Goal: Task Accomplishment & Management: Use online tool/utility

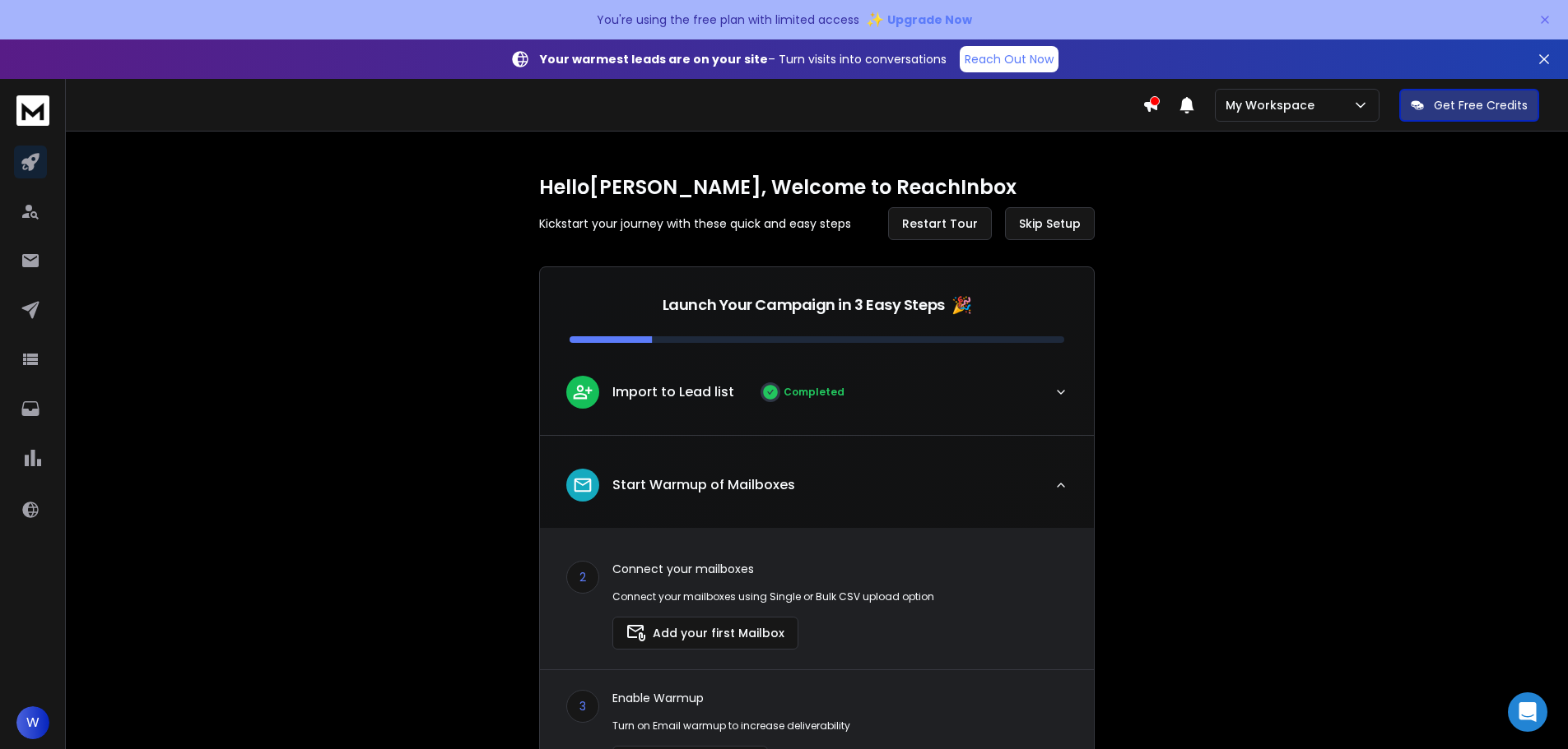
scroll to position [121, 0]
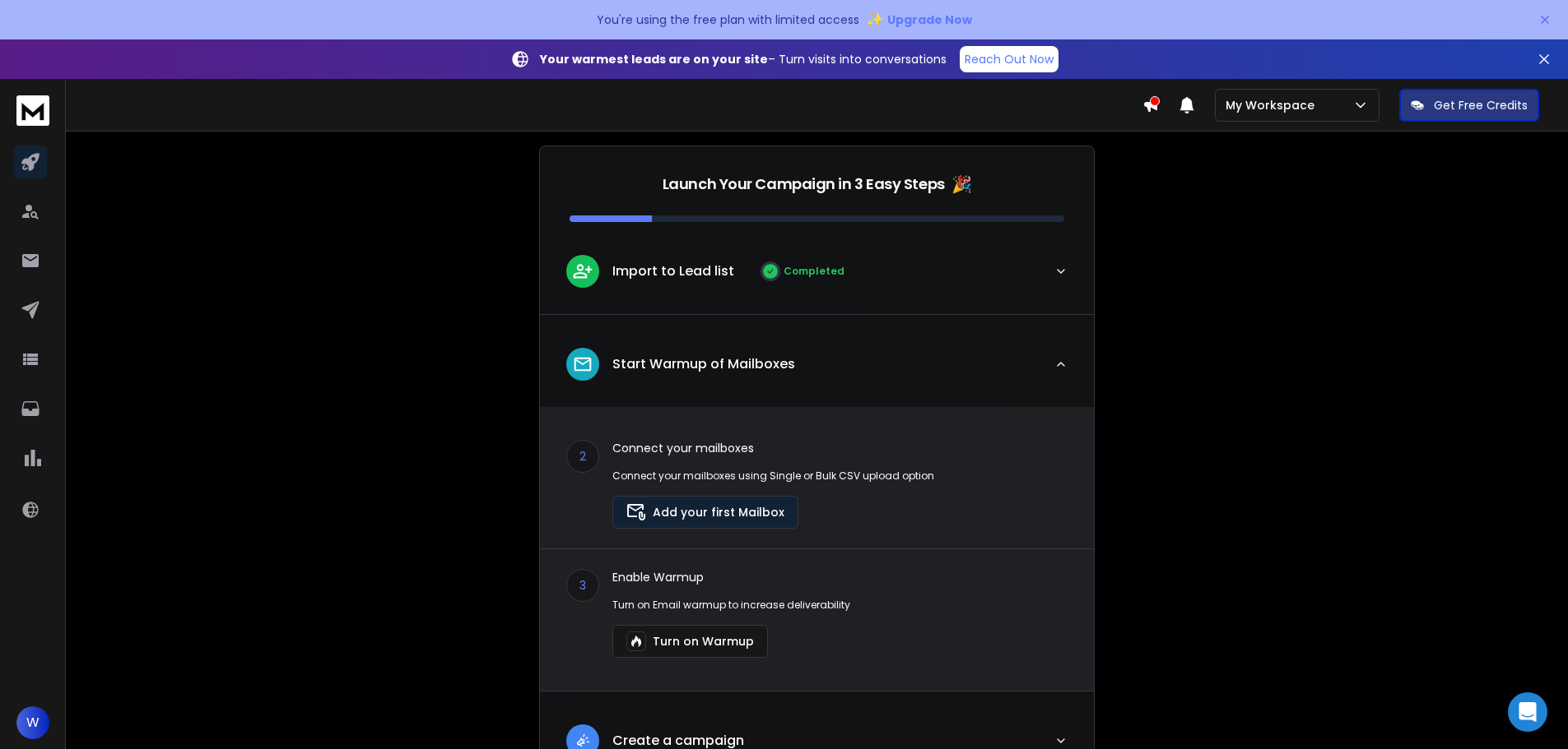
click at [730, 515] on button "Add your first Mailbox" at bounding box center [706, 513] width 186 height 33
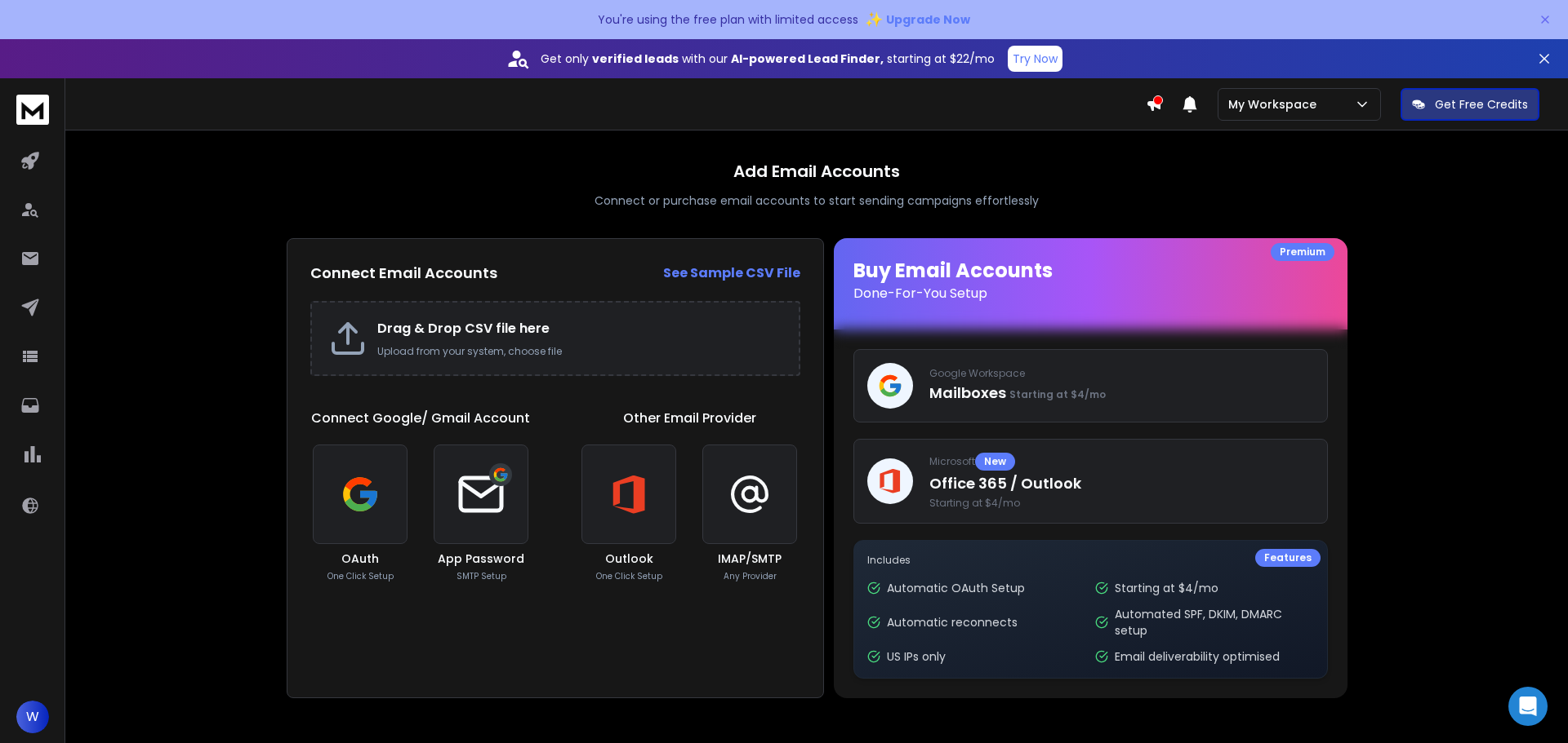
click at [1488, 102] on p "Get Free Credits" at bounding box center [1481, 104] width 93 height 16
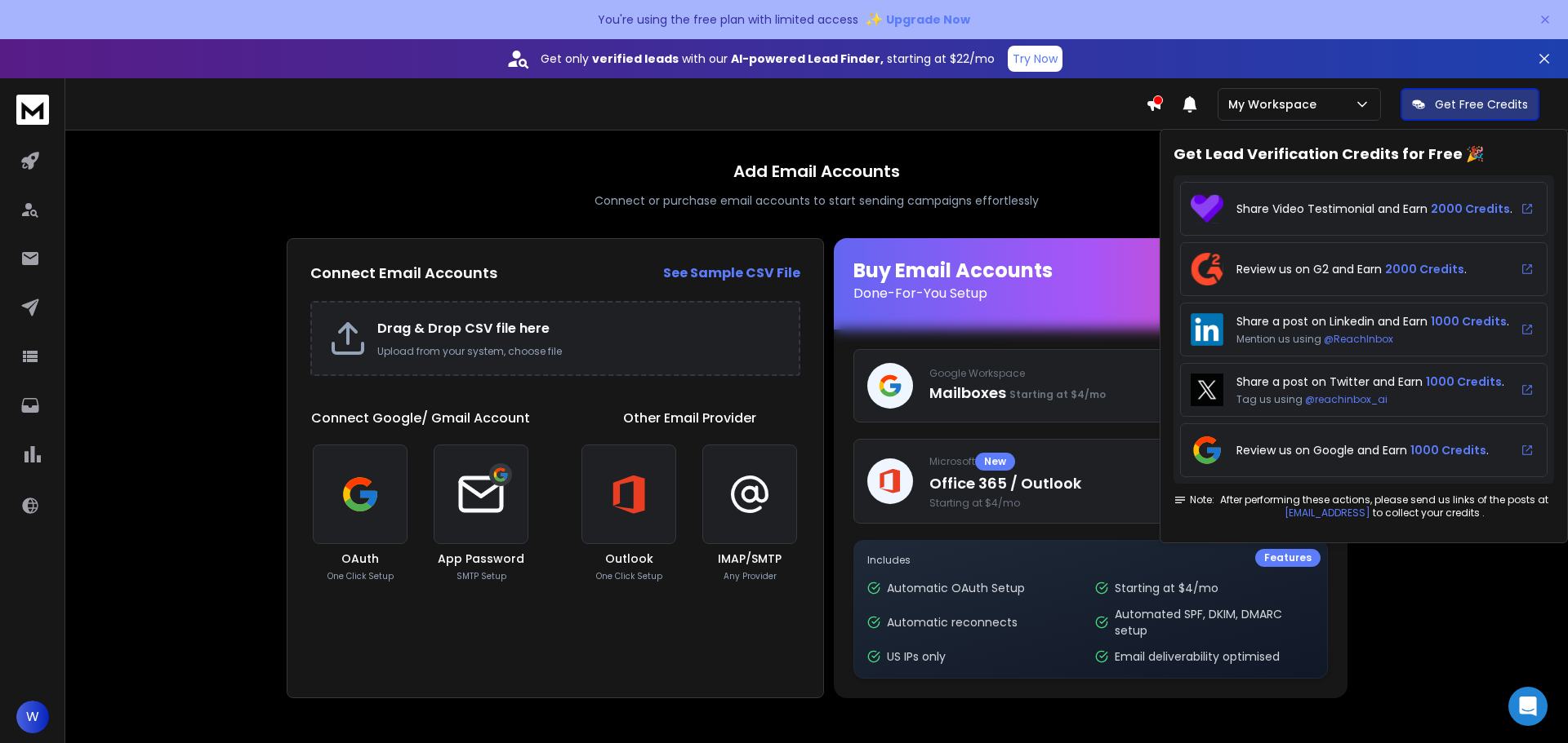
click at [1500, 590] on div "Add Email Accounts Connect or purchase email accounts to start sending campaign…" at bounding box center [816, 445] width 1502 height 572
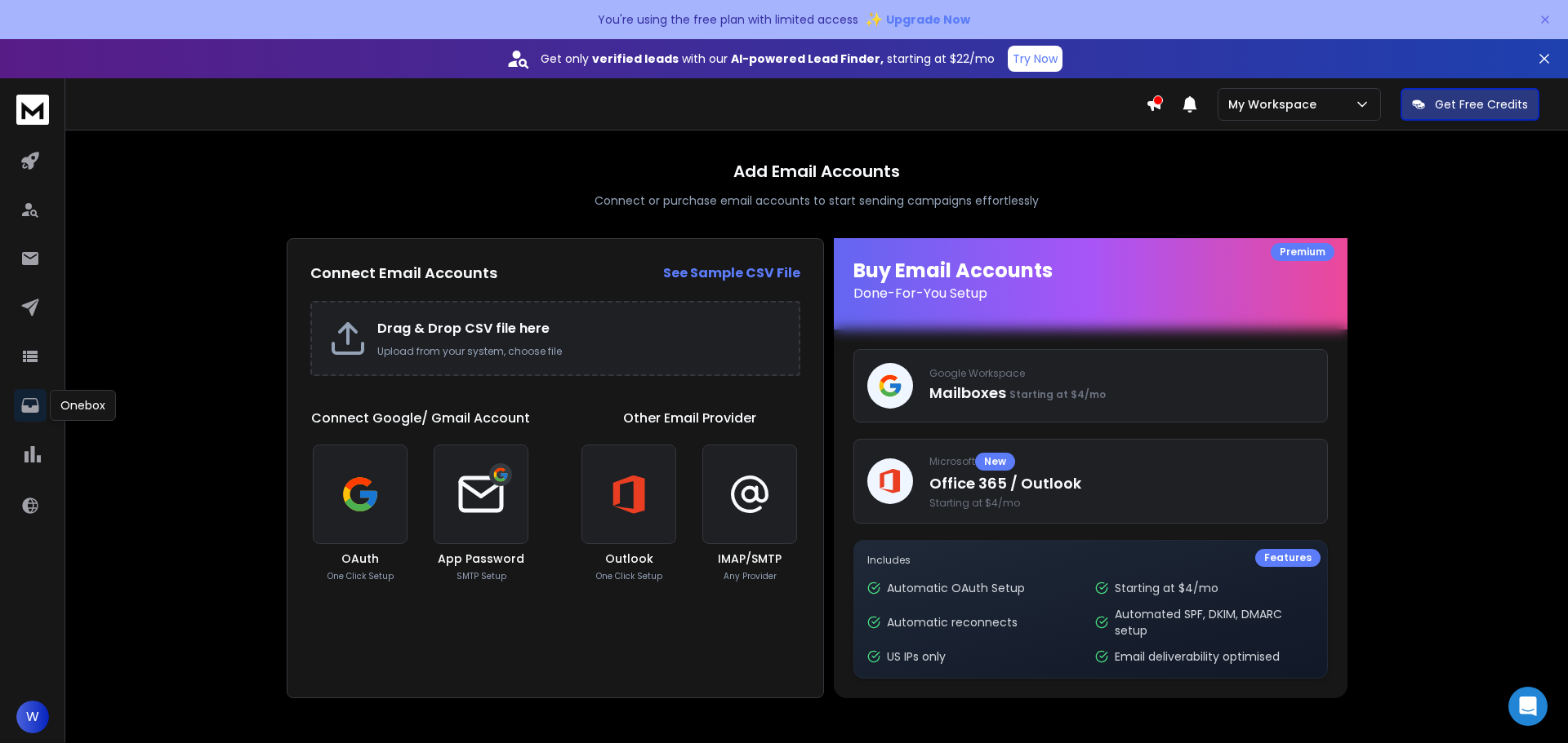
click at [34, 400] on icon at bounding box center [30, 405] width 20 height 20
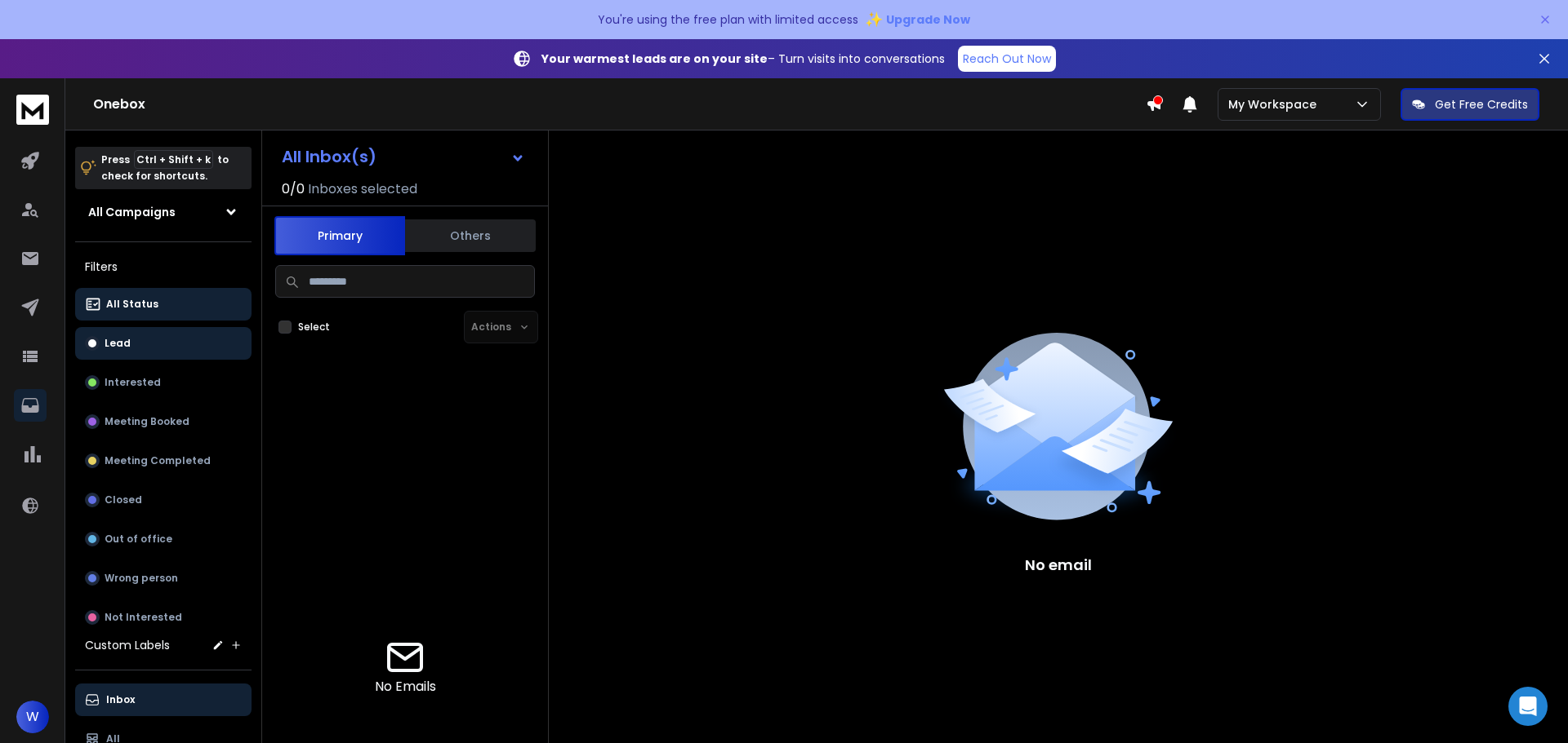
click at [120, 339] on p "Lead" at bounding box center [118, 344] width 26 height 13
click at [29, 309] on icon at bounding box center [30, 307] width 20 height 20
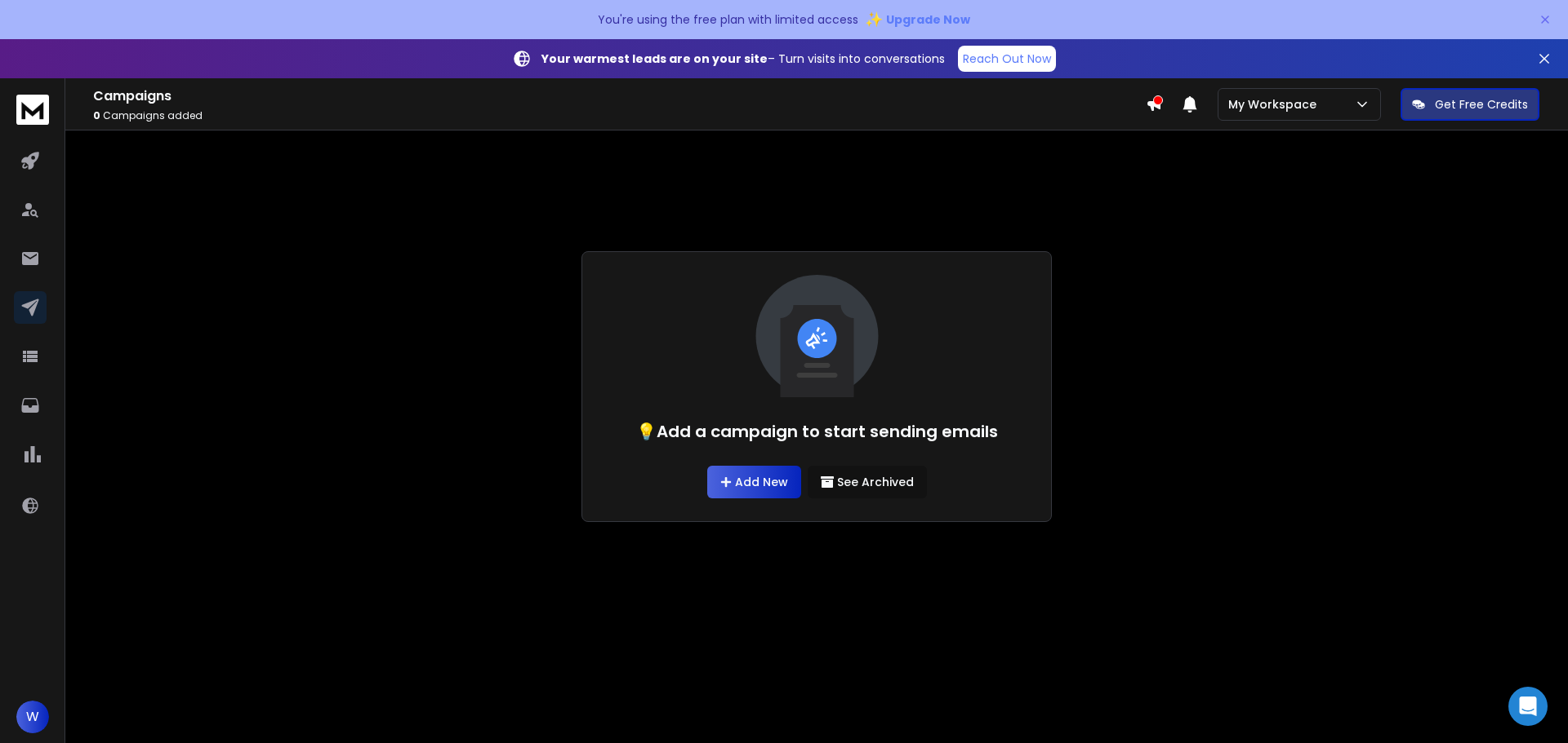
click at [766, 482] on link "Add New" at bounding box center [754, 482] width 94 height 33
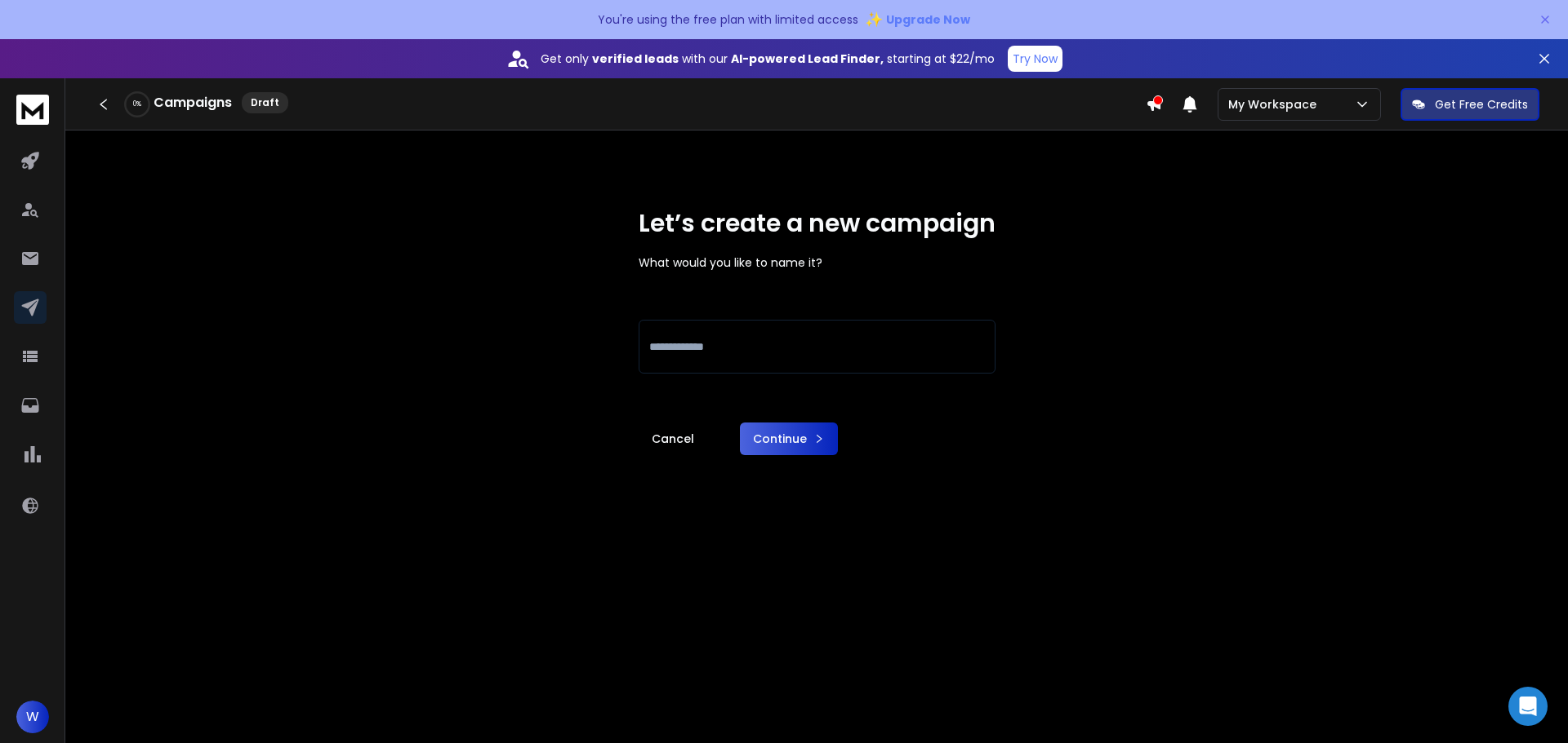
click at [718, 347] on input at bounding box center [817, 347] width 357 height 54
type input "**********"
click at [766, 435] on button "Continue" at bounding box center [789, 439] width 98 height 33
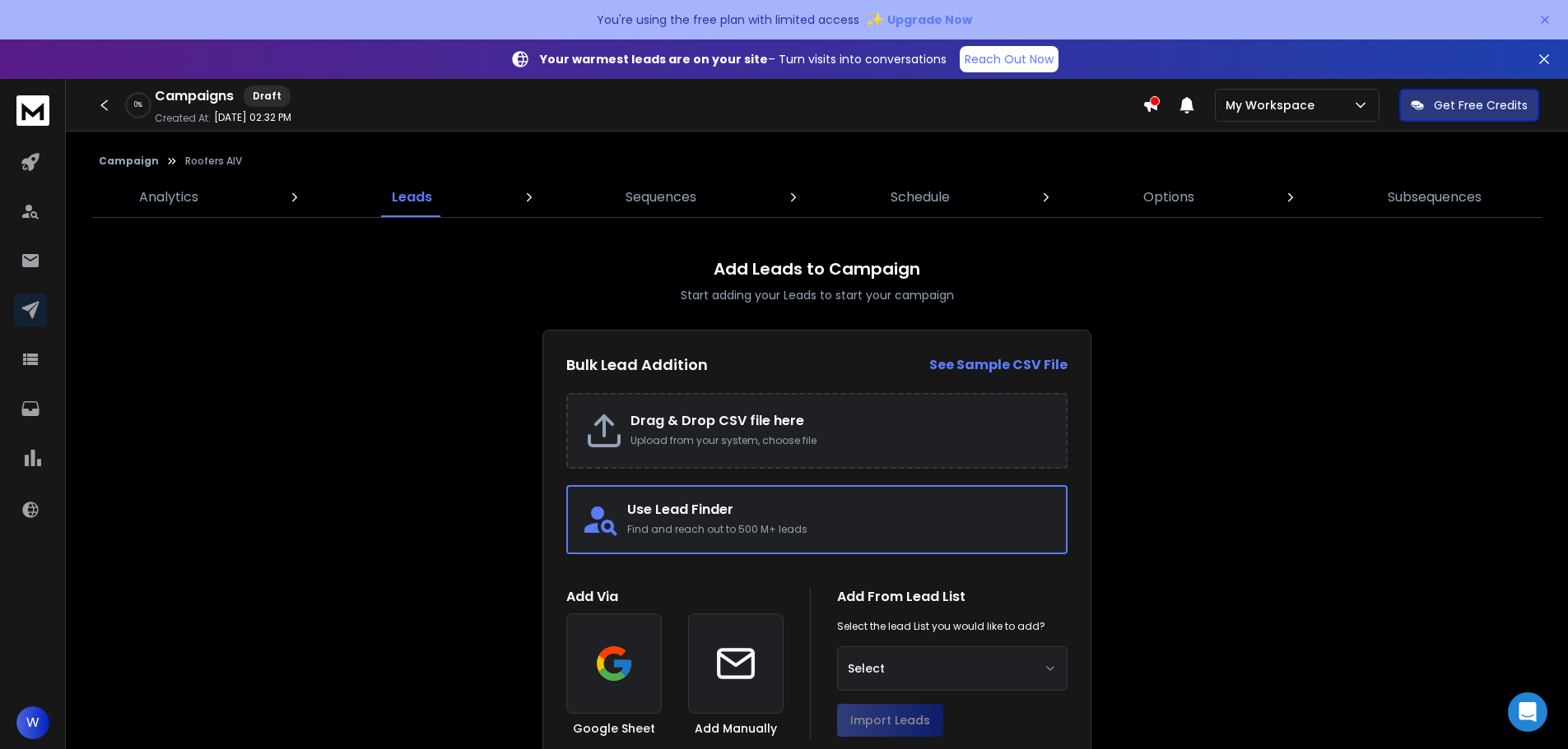
click at [688, 515] on h2 "Use Lead Finder" at bounding box center [840, 510] width 425 height 20
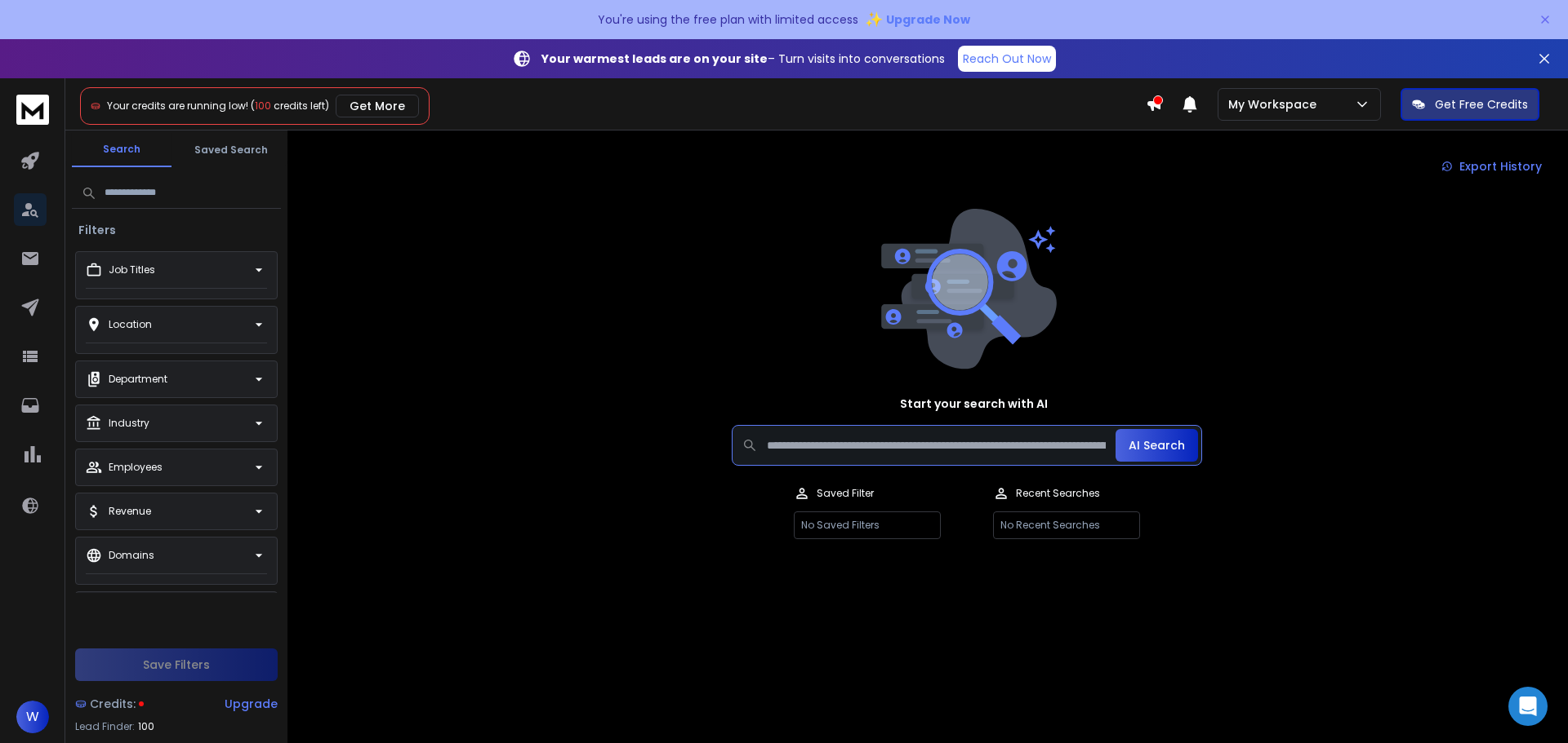
click at [810, 444] on textarea at bounding box center [937, 445] width 339 height 33
type textarea "**********"
click at [1160, 444] on button "AI Search" at bounding box center [1158, 445] width 83 height 33
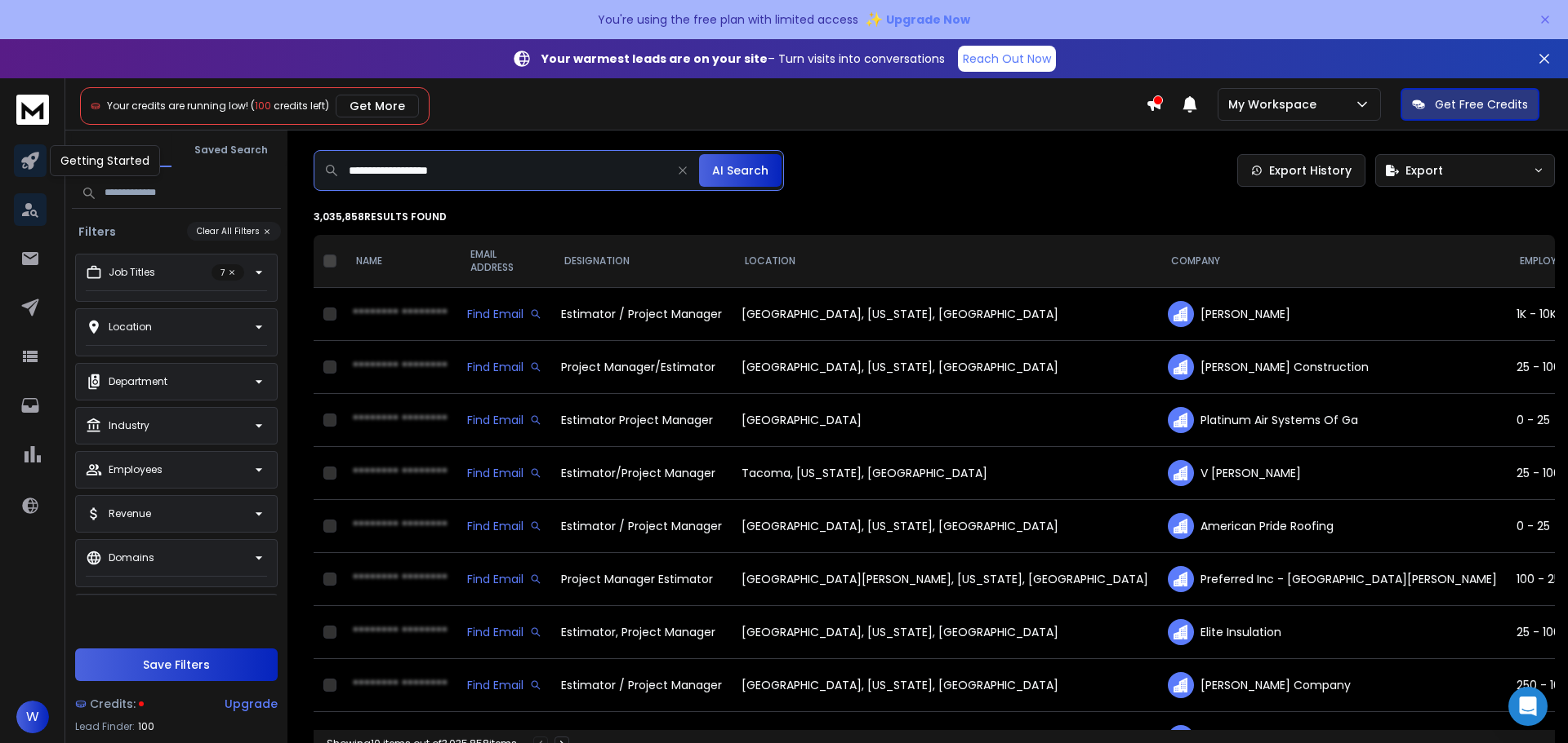
click at [28, 157] on icon at bounding box center [30, 160] width 18 height 18
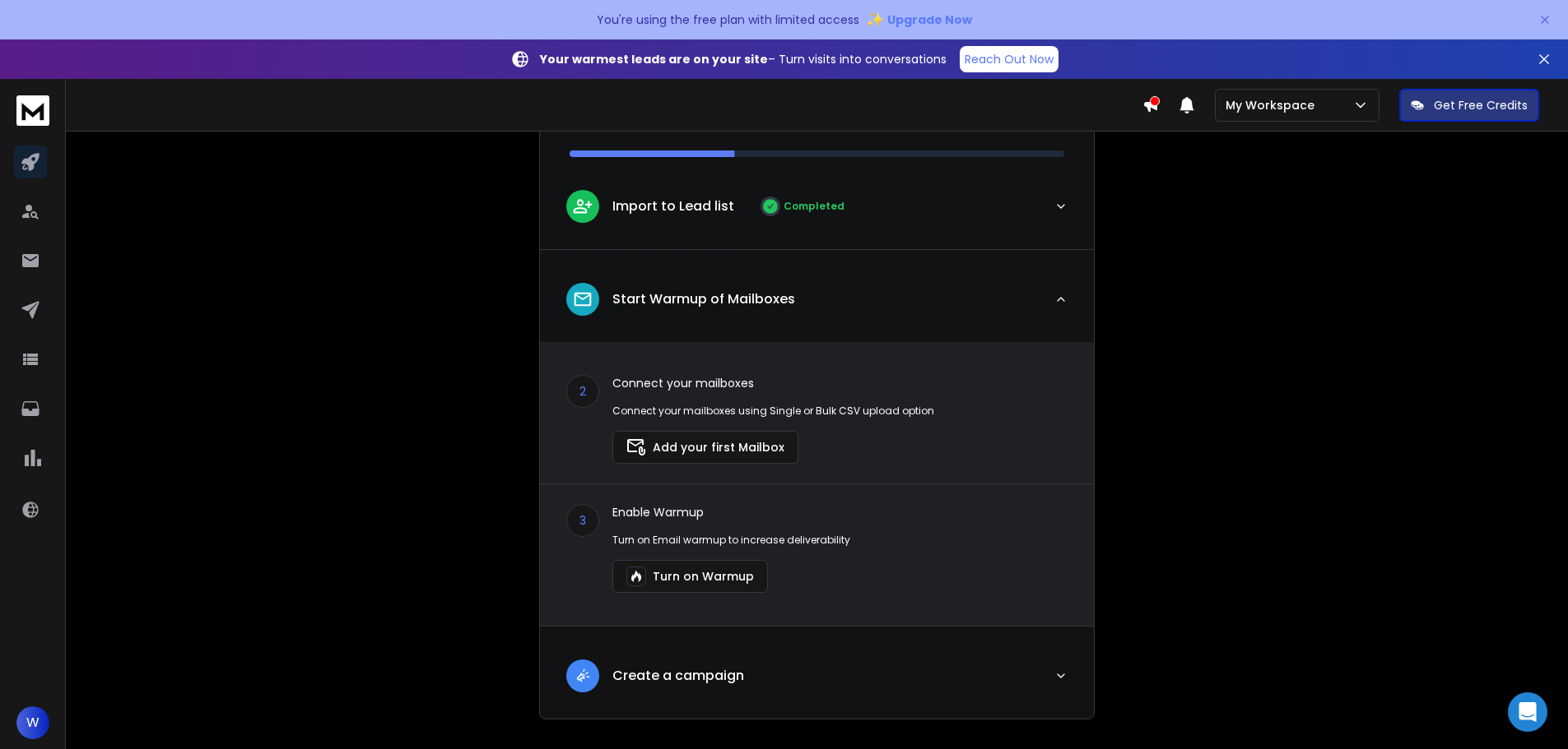
scroll to position [199, 0]
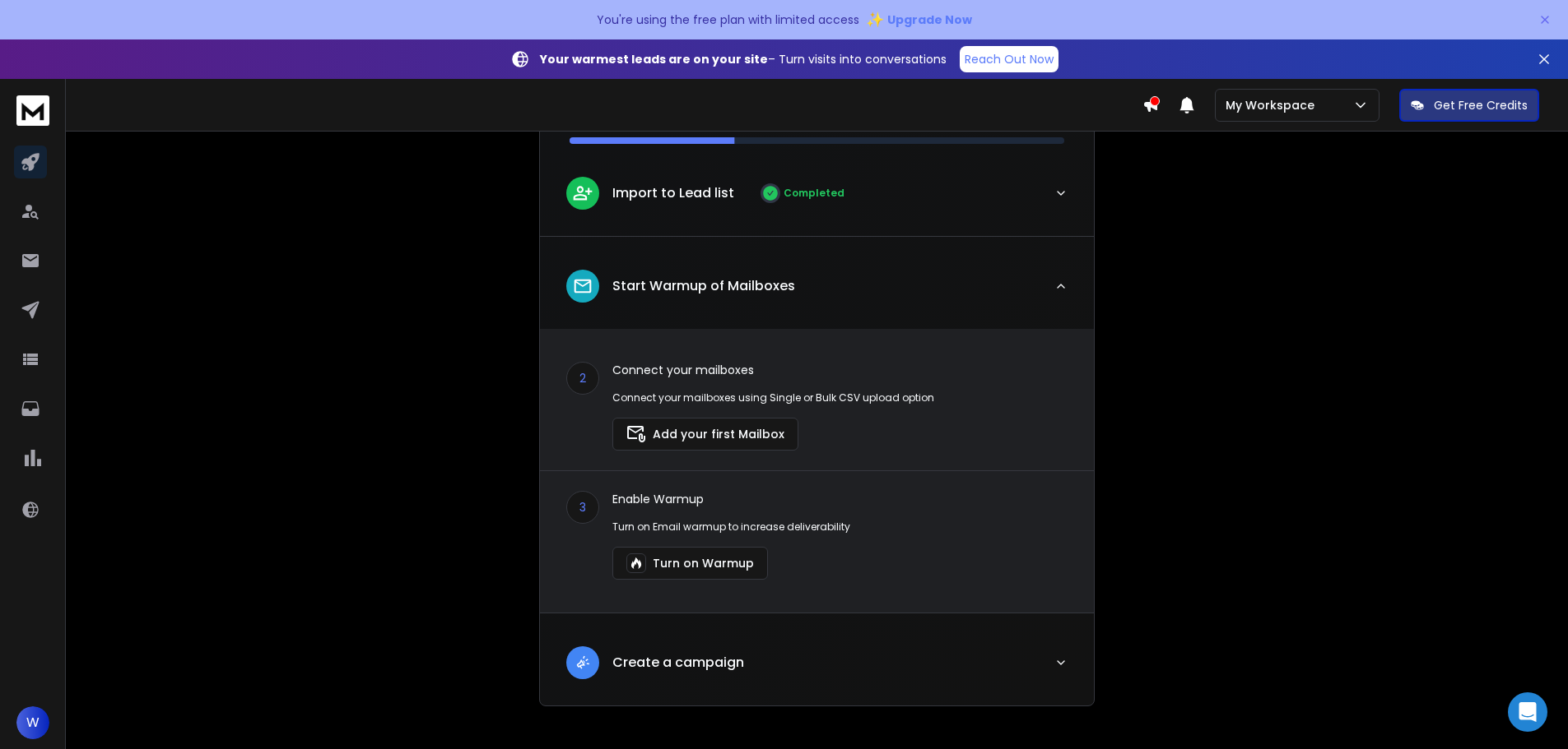
click at [762, 660] on button "Create a campaign" at bounding box center [816, 669] width 554 height 72
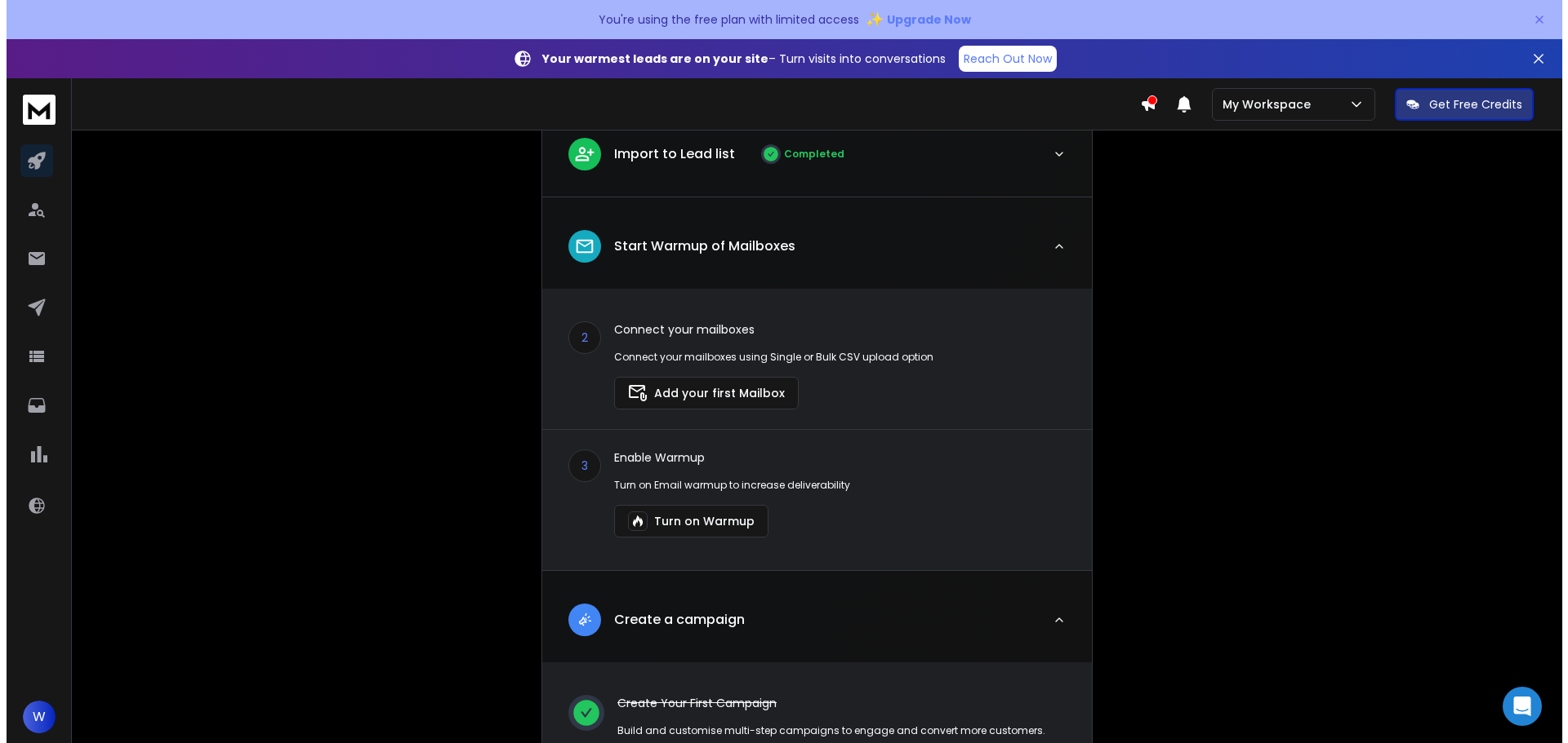
scroll to position [196, 0]
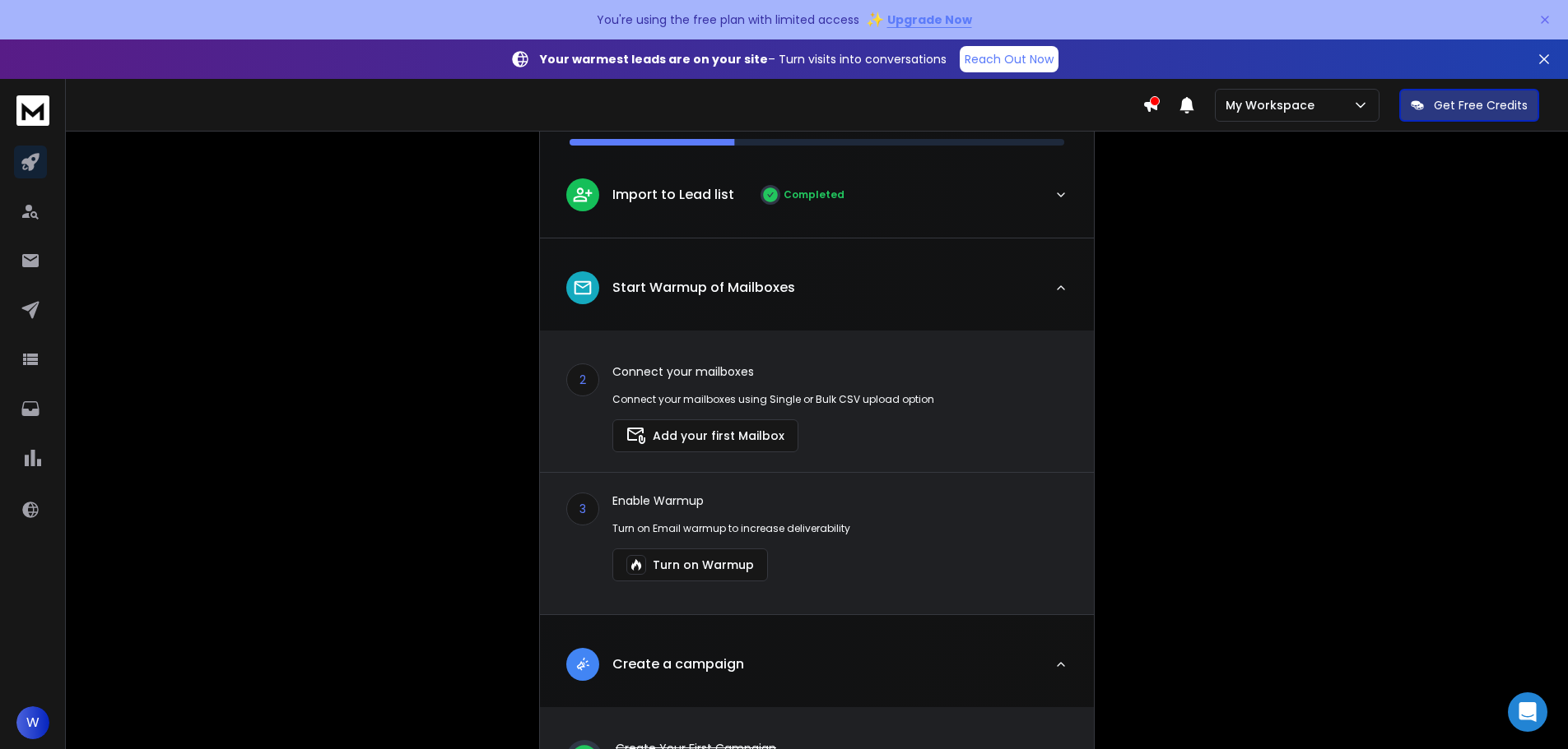
click at [923, 15] on span "Upgrade Now" at bounding box center [929, 19] width 85 height 16
